Goal: Task Accomplishment & Management: Manage account settings

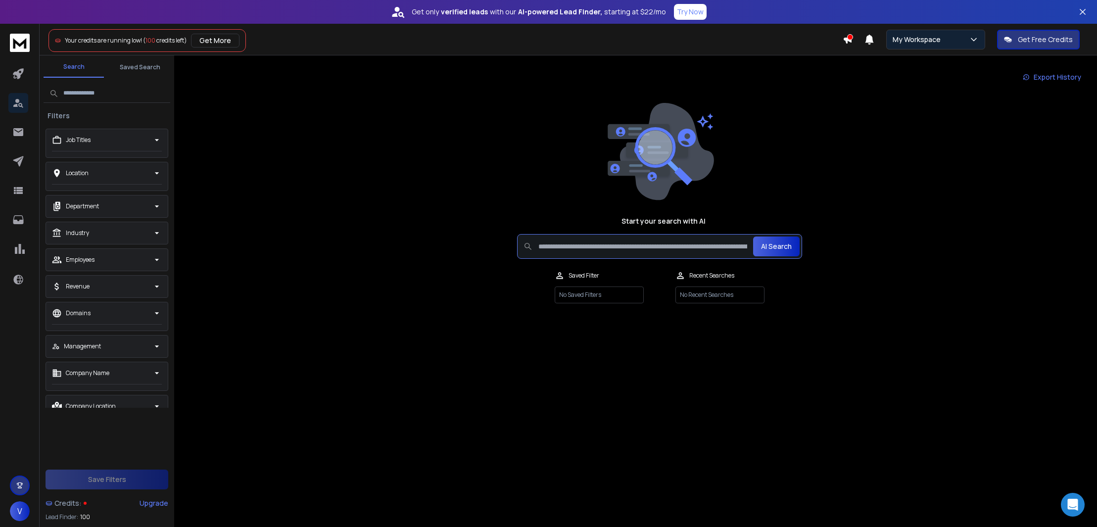
click at [964, 47] on button "My Workspace" at bounding box center [935, 40] width 99 height 20
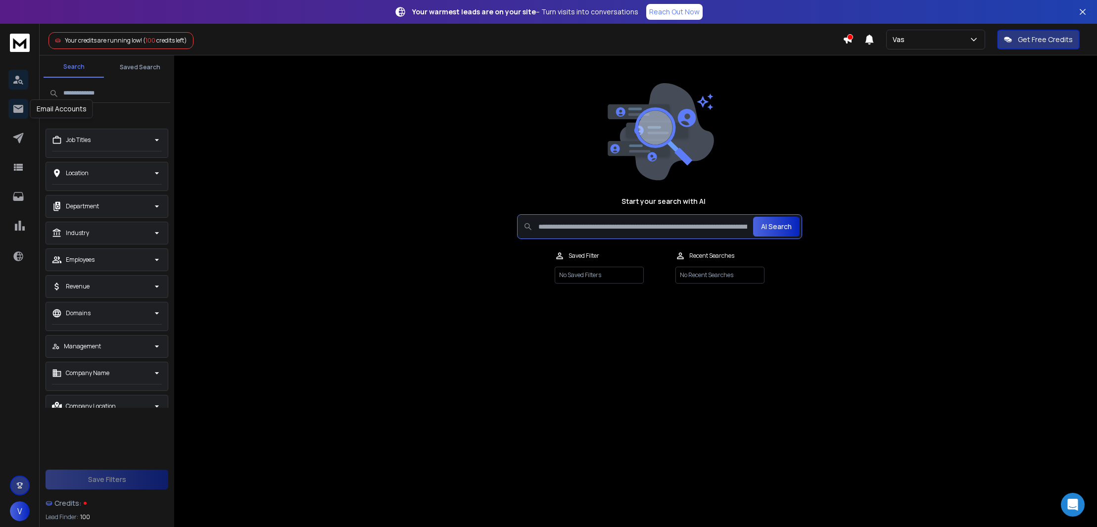
click at [23, 105] on icon at bounding box center [18, 109] width 10 height 8
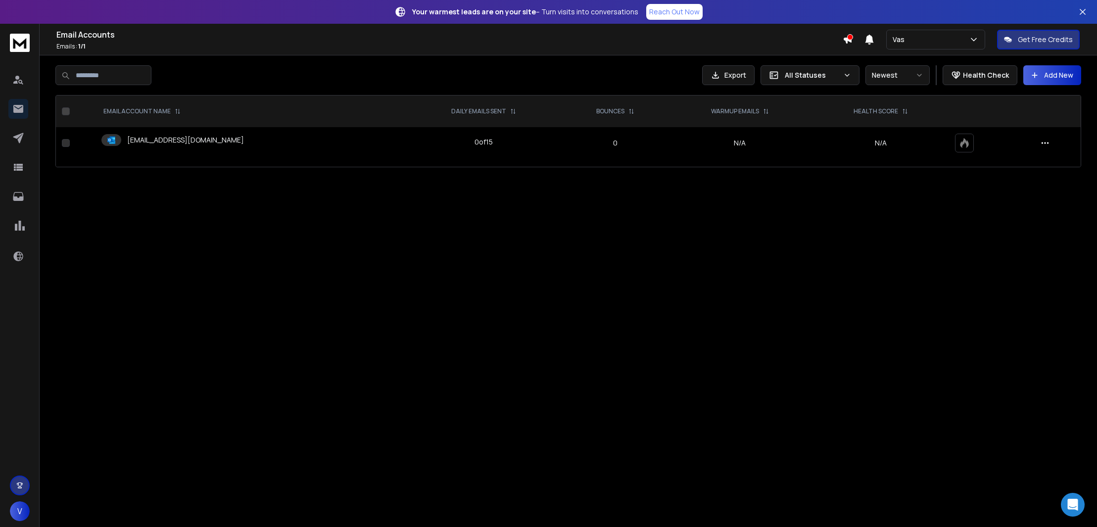
drag, startPoint x: 1032, startPoint y: 45, endPoint x: 1032, endPoint y: 78, distance: 33.6
click at [1032, 78] on div "Email Accounts Emails : 1 / 1 Vas Get Free Credits Export All Statuses Newest H…" at bounding box center [548, 100] width 1097 height 153
click at [1048, 78] on button "Add New" at bounding box center [1052, 75] width 58 height 20
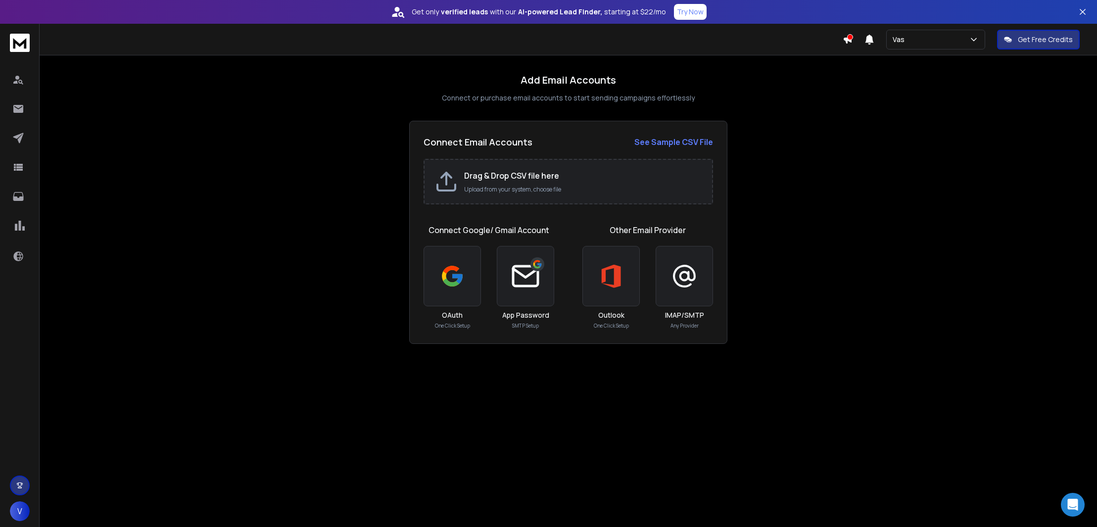
click at [610, 270] on icon at bounding box center [610, 276] width 23 height 23
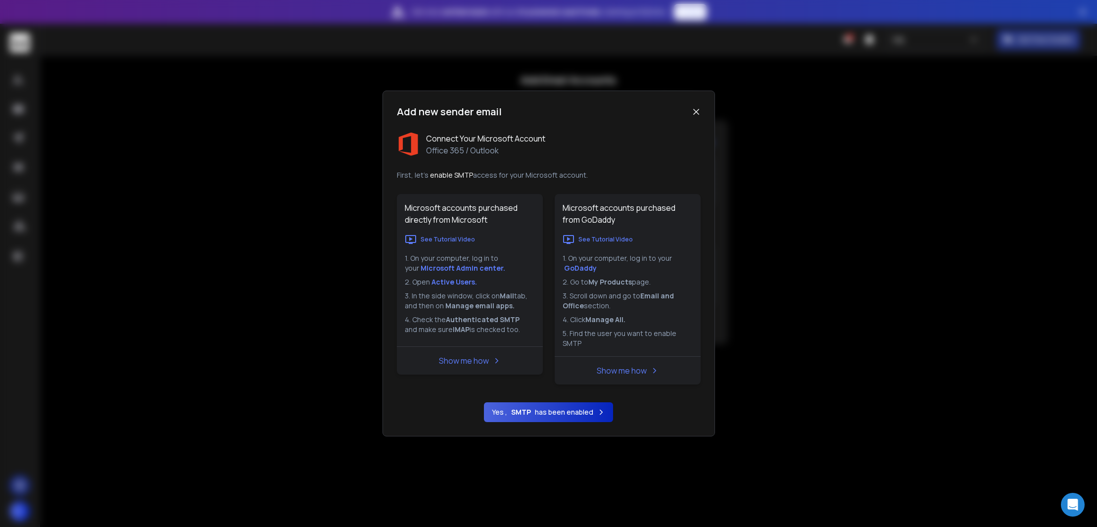
click at [565, 405] on button "Yes , SMTP has been enabled" at bounding box center [548, 412] width 129 height 20
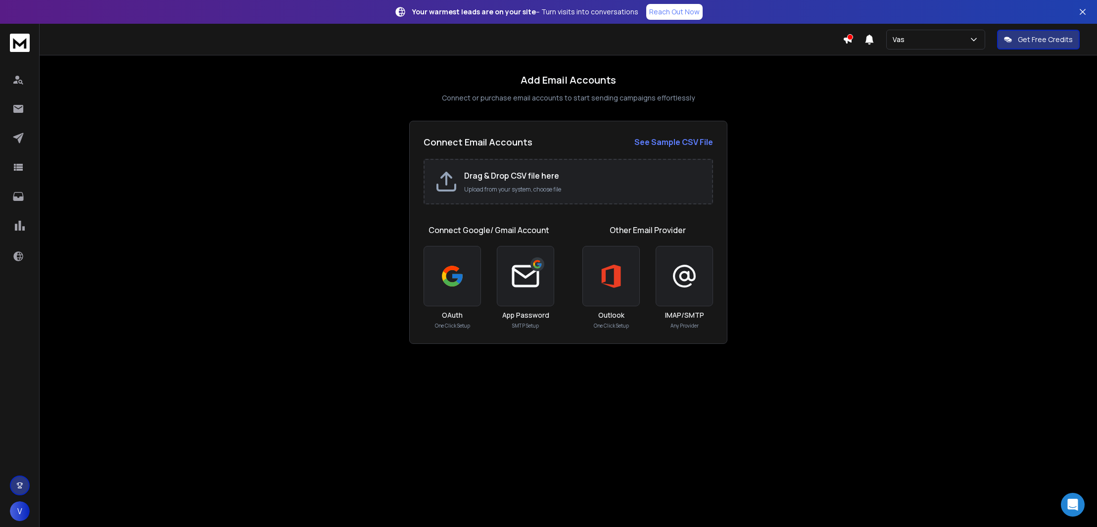
click at [454, 262] on icon at bounding box center [452, 276] width 25 height 30
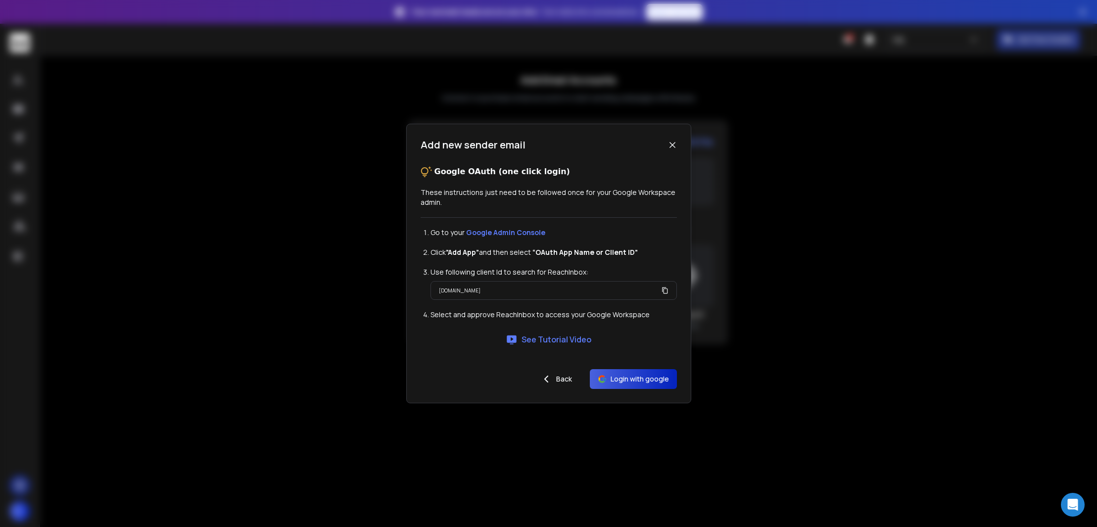
click at [504, 234] on link "Google Admin Console" at bounding box center [505, 232] width 79 height 9
